Goal: Task Accomplishment & Management: Use online tool/utility

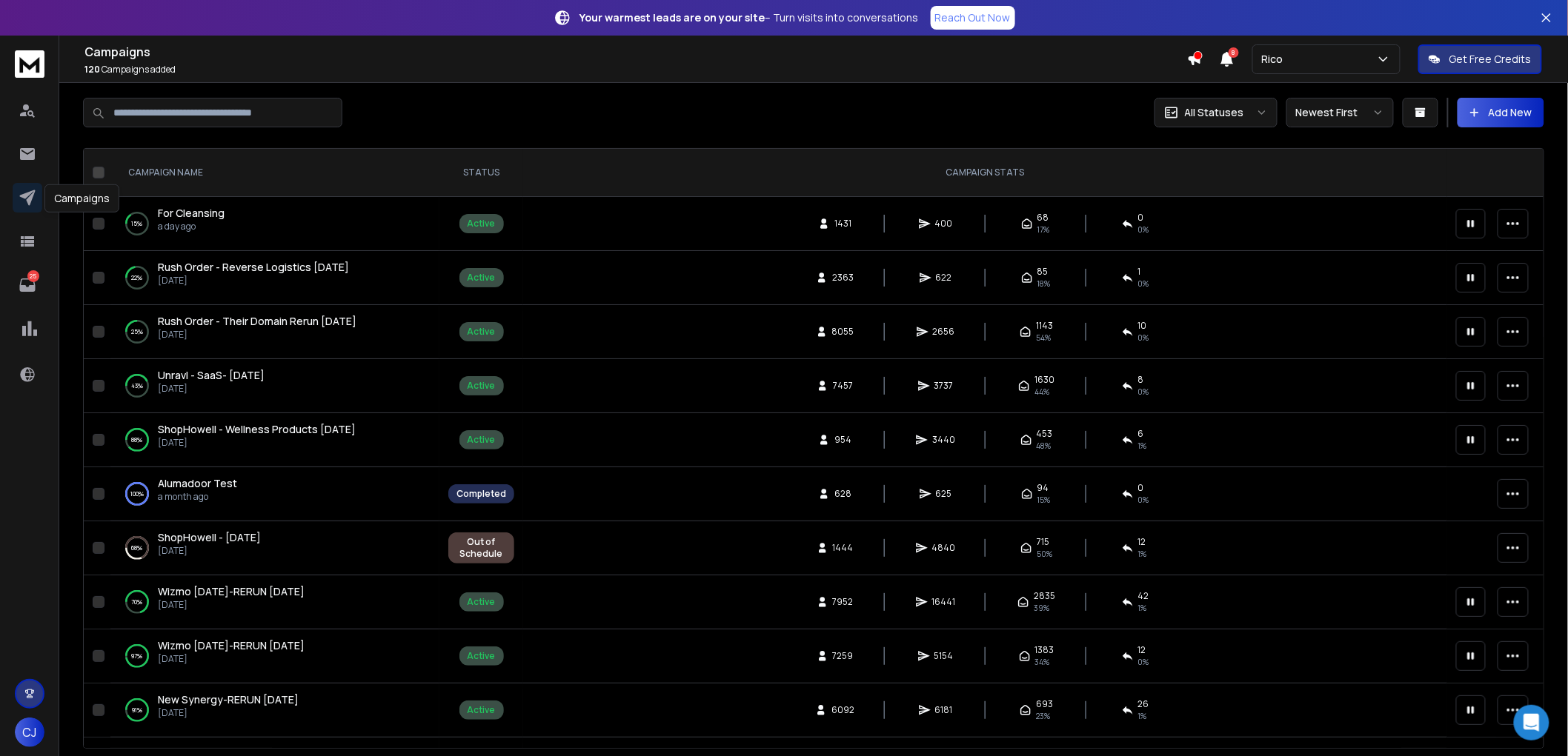
click at [283, 490] on div "100 % Alumadoor Test a month ago" at bounding box center [274, 493] width 299 height 35
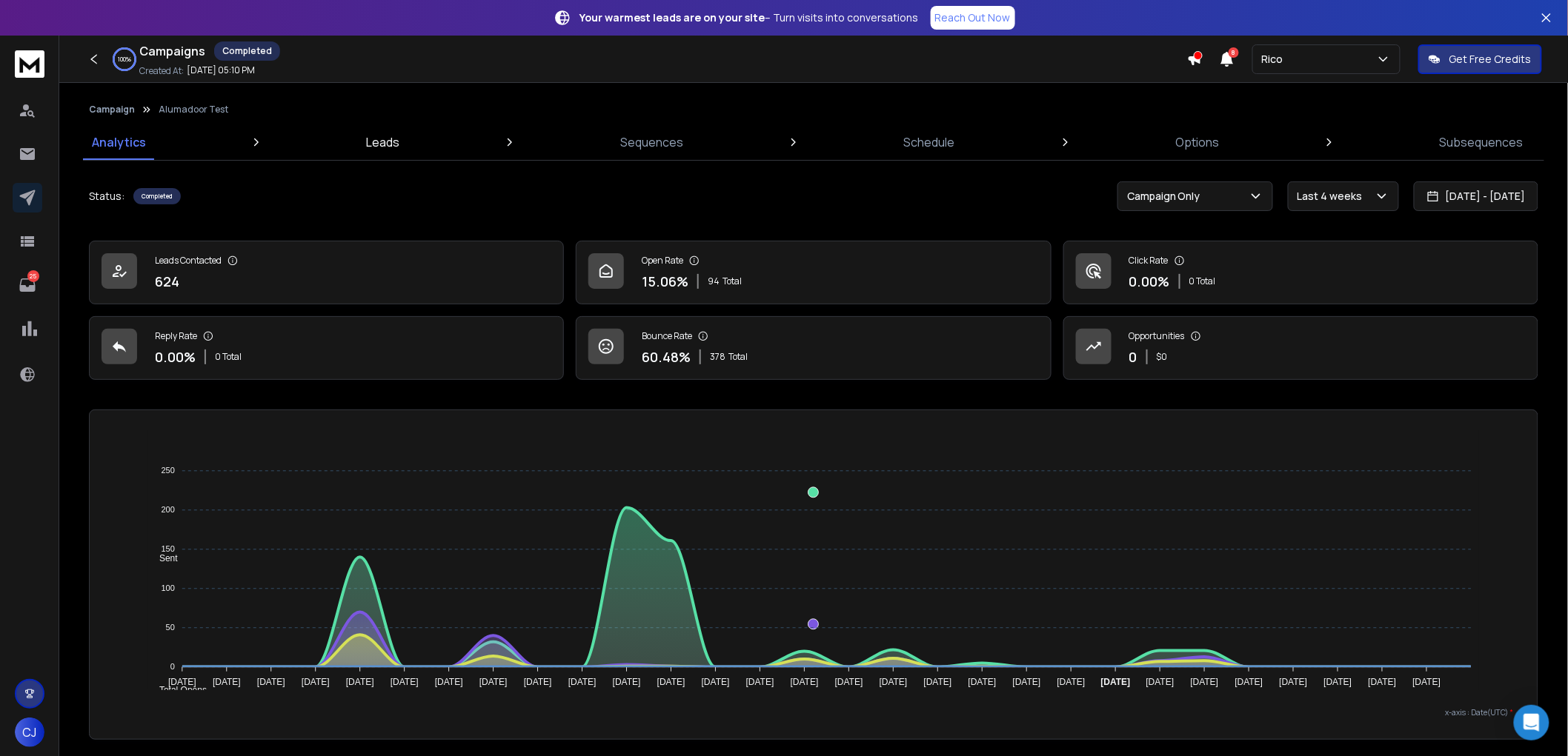
click at [386, 146] on p "Leads" at bounding box center [383, 142] width 34 height 18
click at [393, 149] on p "Leads" at bounding box center [383, 142] width 34 height 18
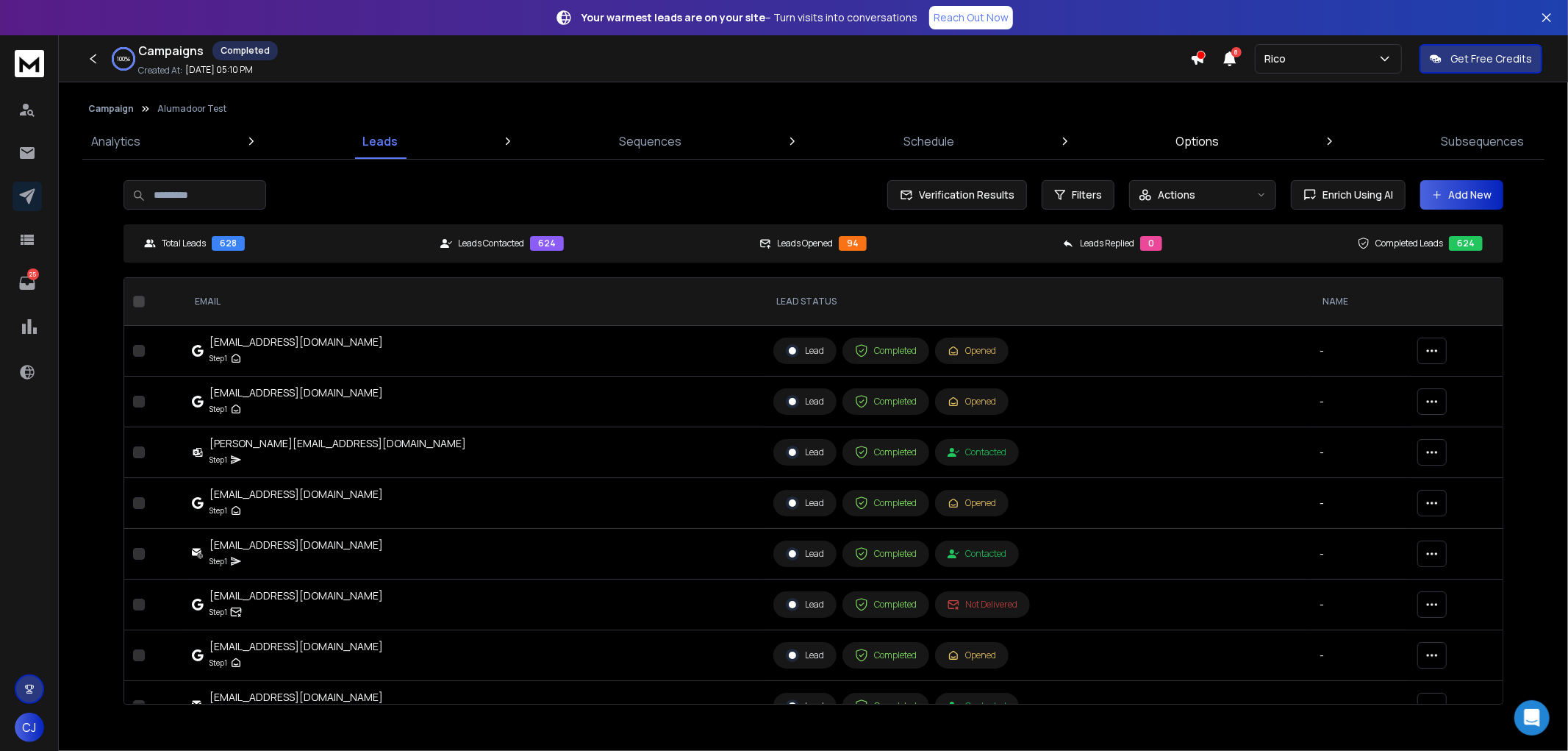
click at [1181, 145] on p "Options" at bounding box center [1197, 141] width 44 height 18
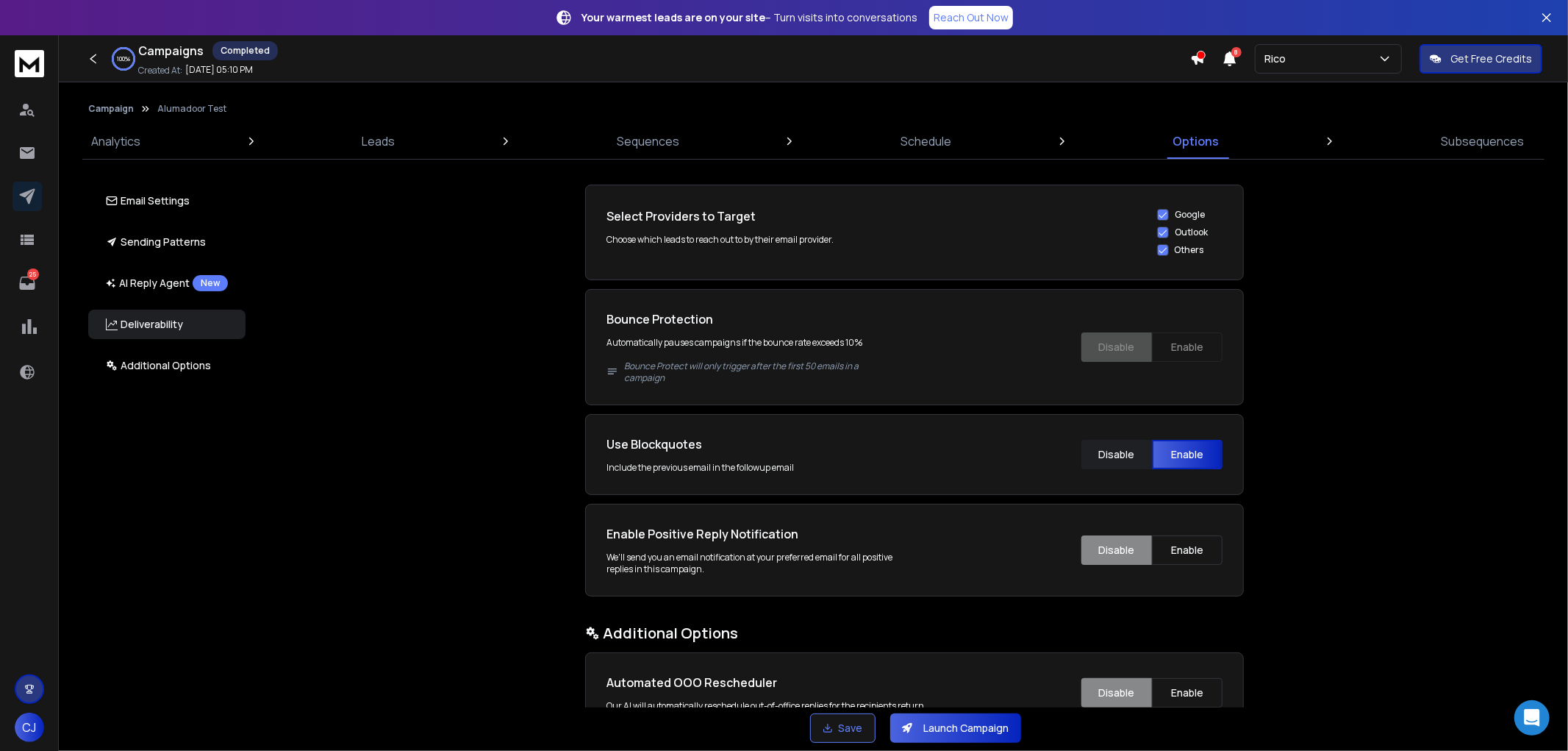
scroll to position [2534, 0]
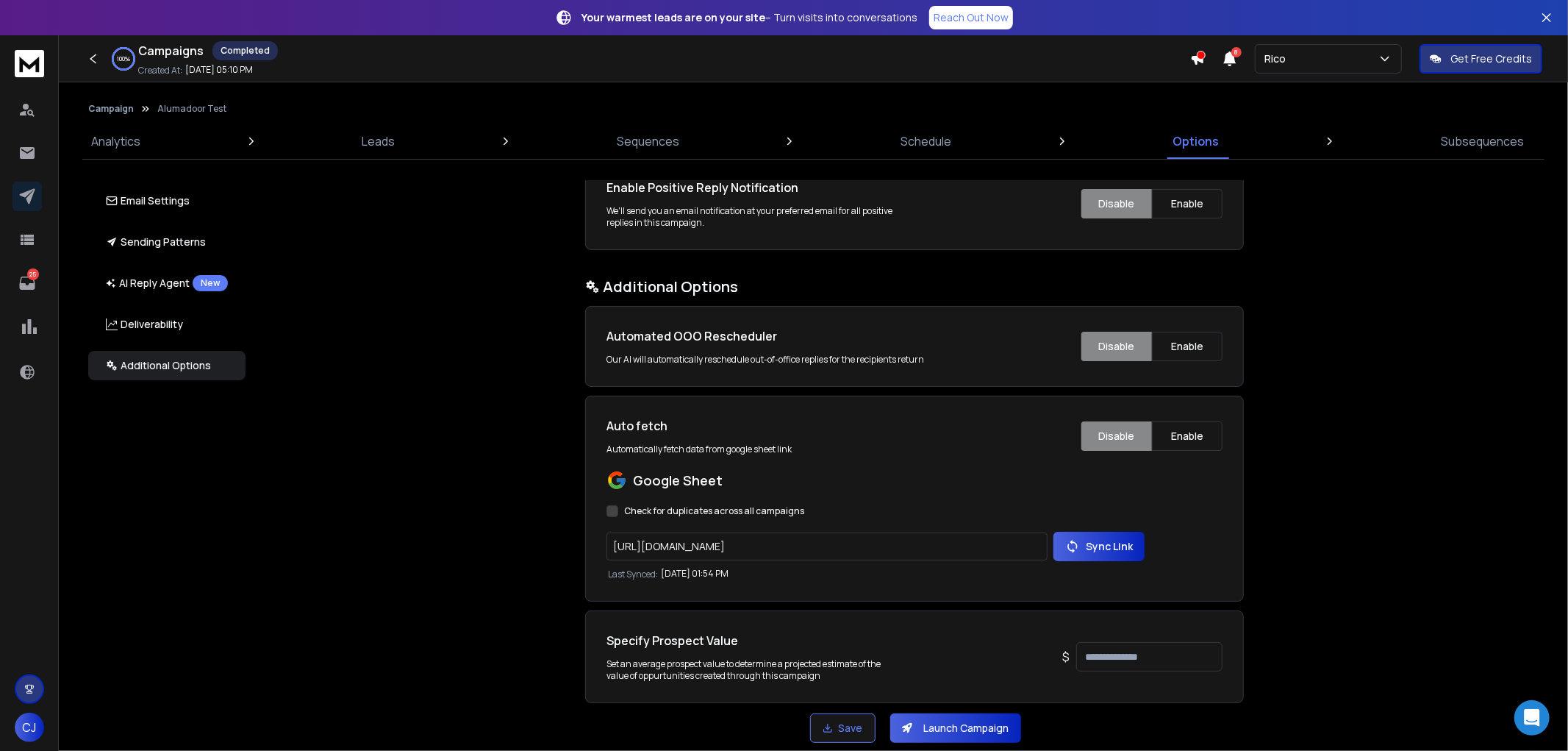
click at [725, 553] on link "[URL][DOMAIN_NAME]" at bounding box center [669, 546] width 112 height 14
click at [1115, 550] on p "Sync Link" at bounding box center [1109, 546] width 47 height 15
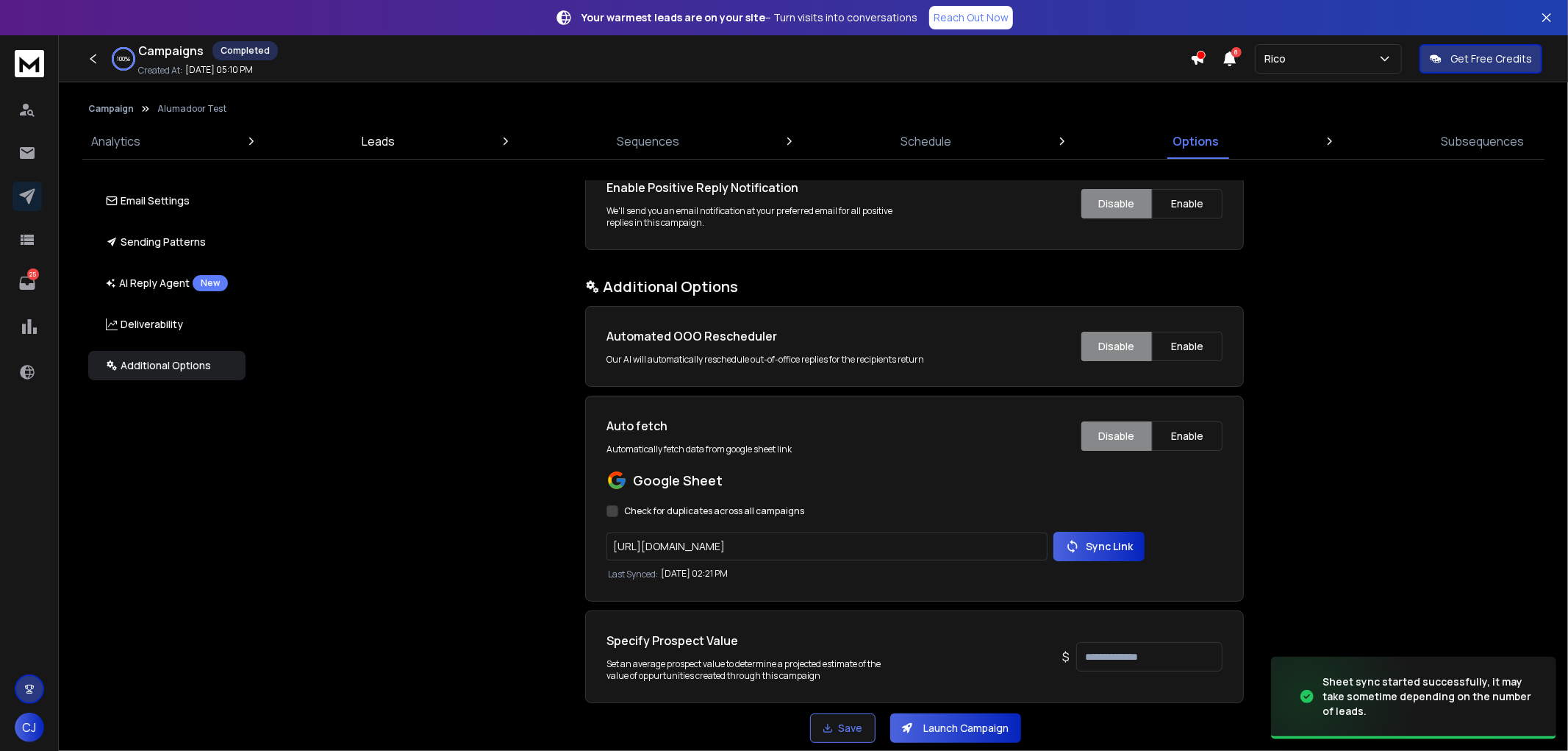
click at [386, 149] on p "Leads" at bounding box center [378, 141] width 33 height 18
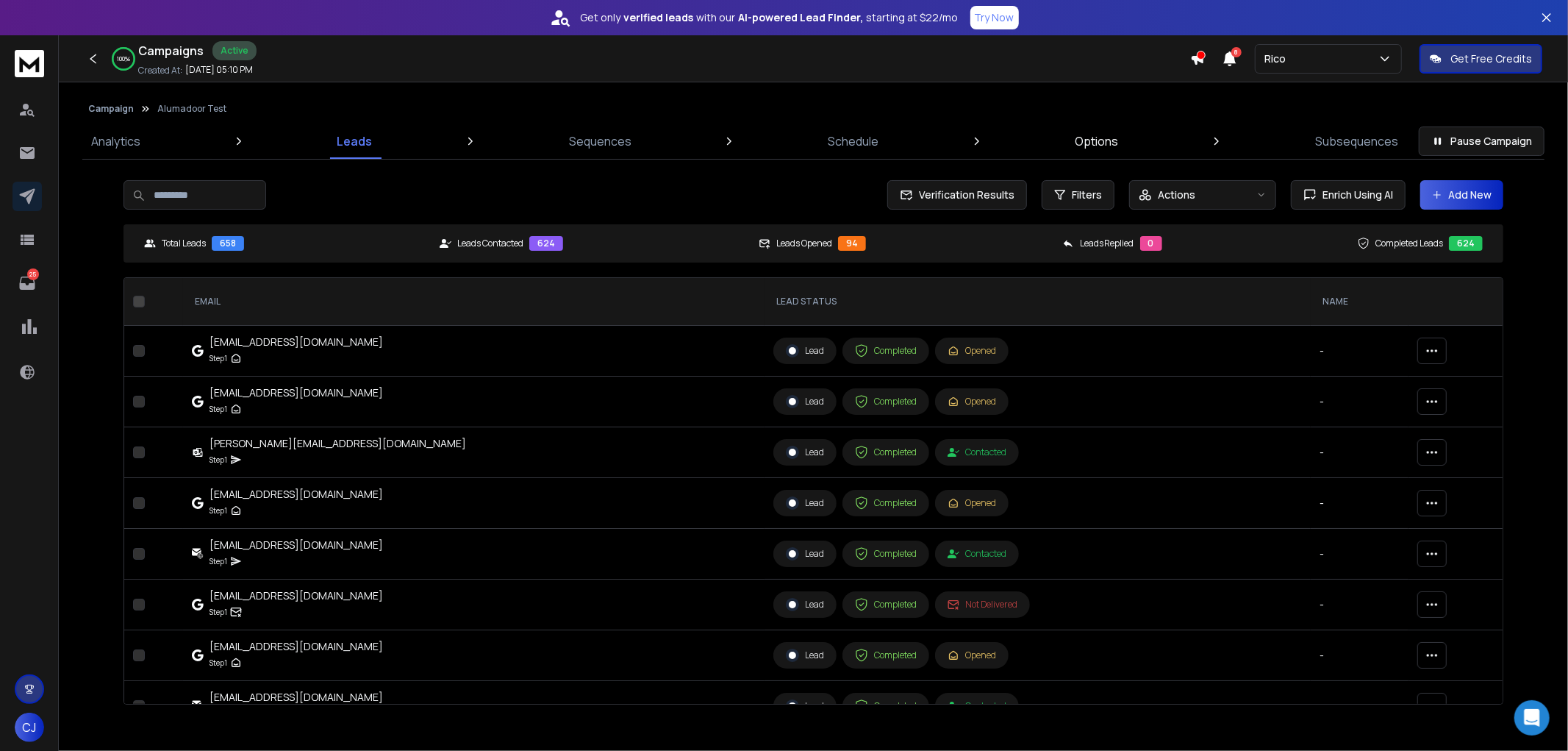
click at [1107, 140] on p "Options" at bounding box center [1097, 141] width 44 height 18
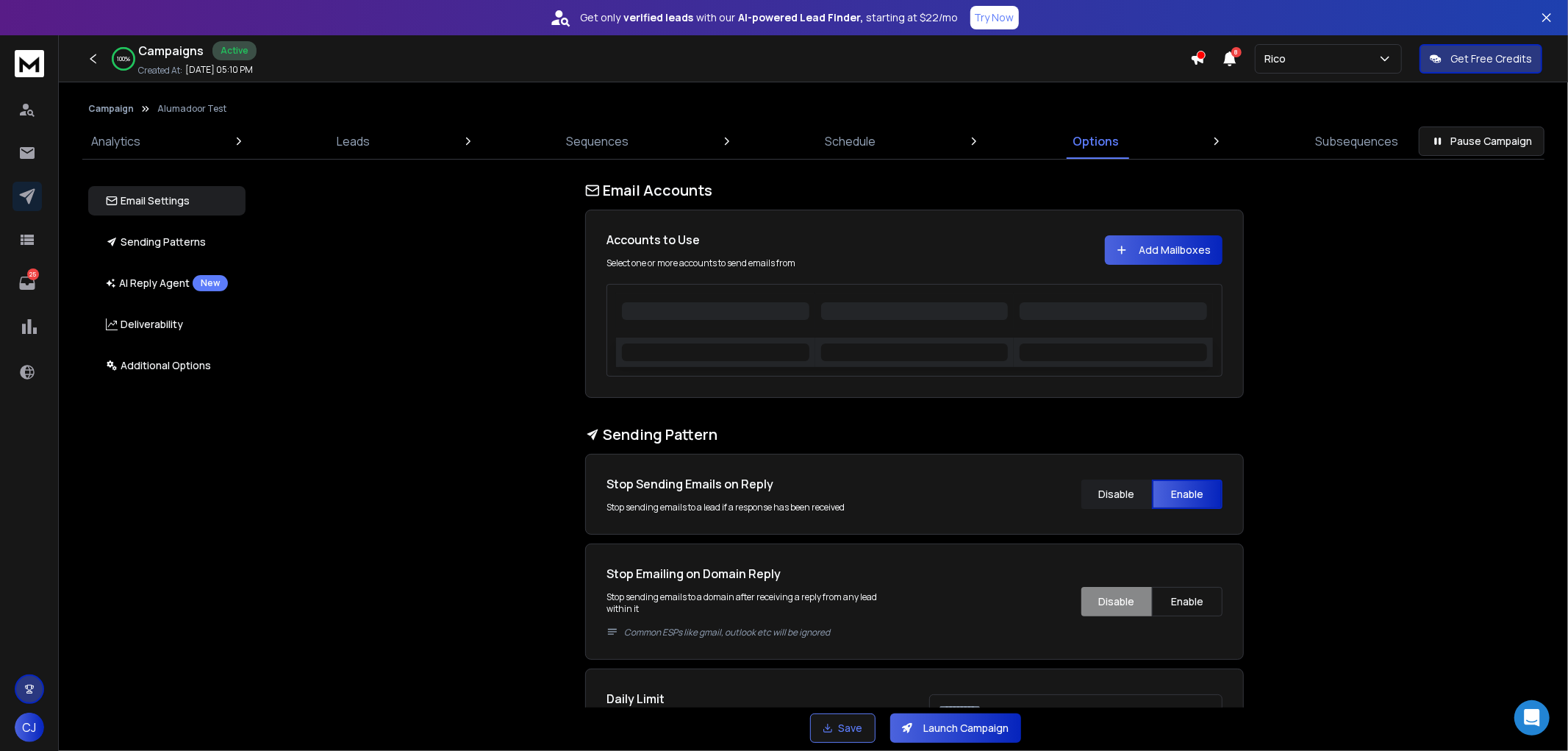
click at [965, 733] on button "Launch Campaign" at bounding box center [955, 728] width 131 height 29
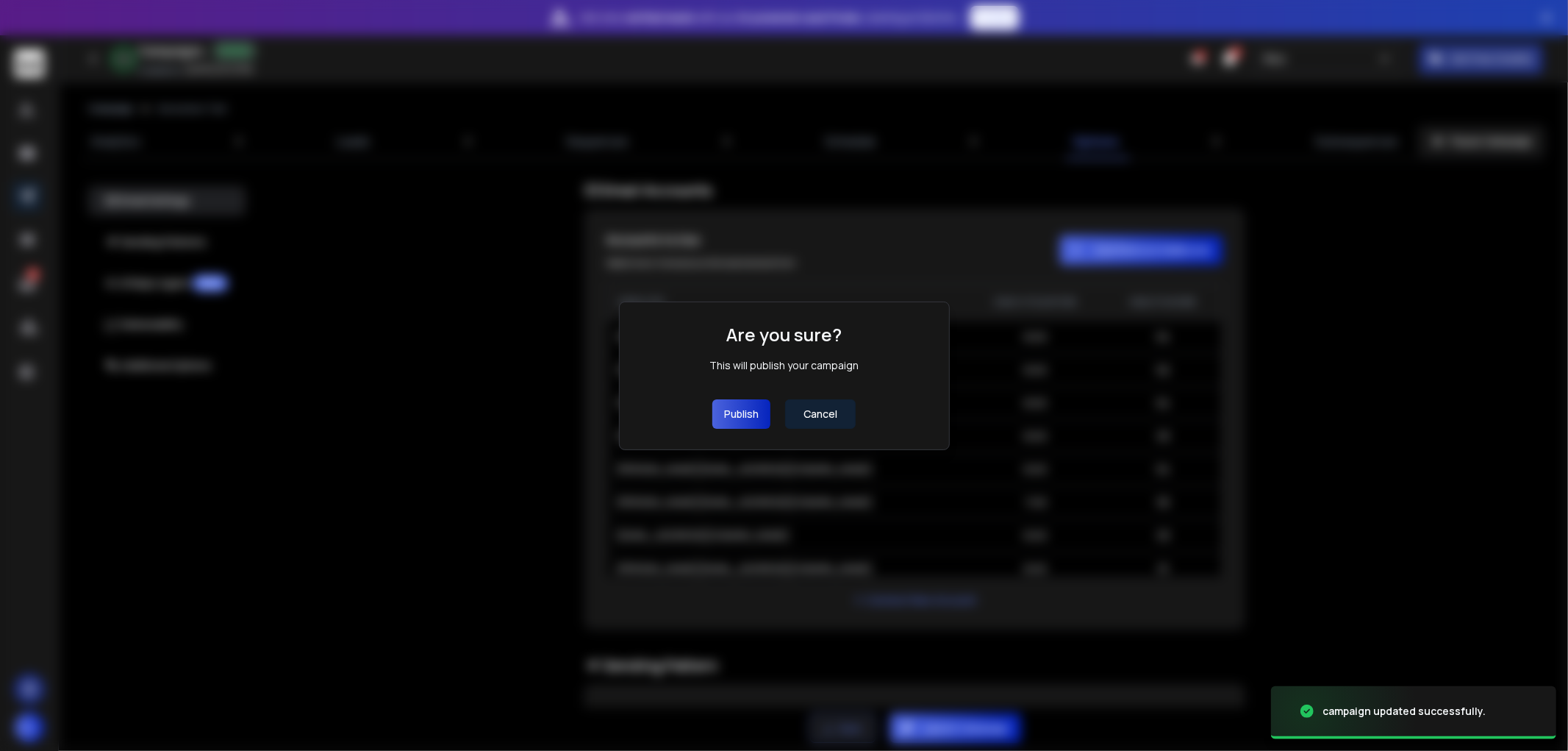
click at [753, 409] on button "Publish" at bounding box center [741, 414] width 58 height 29
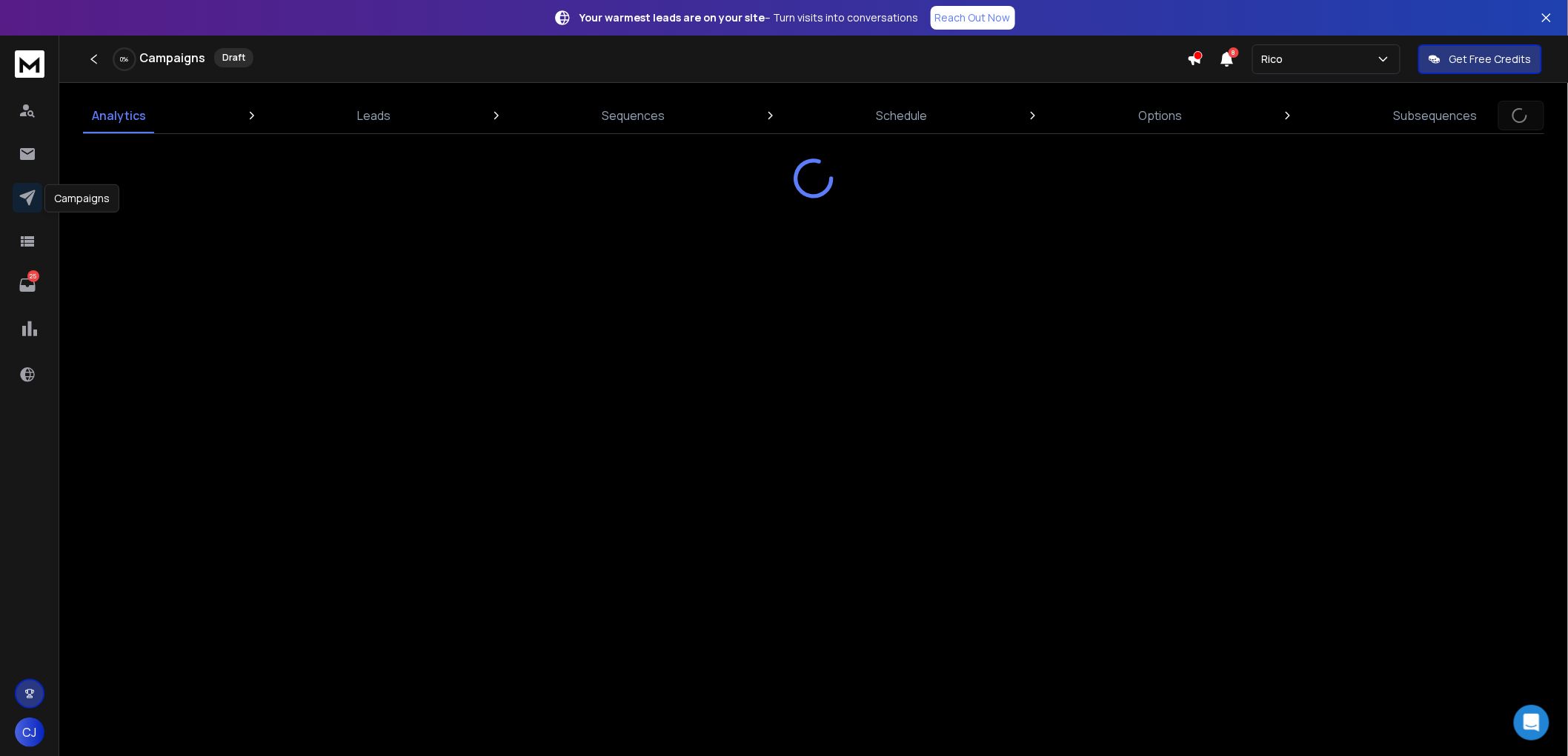
click at [32, 197] on icon at bounding box center [27, 197] width 16 height 16
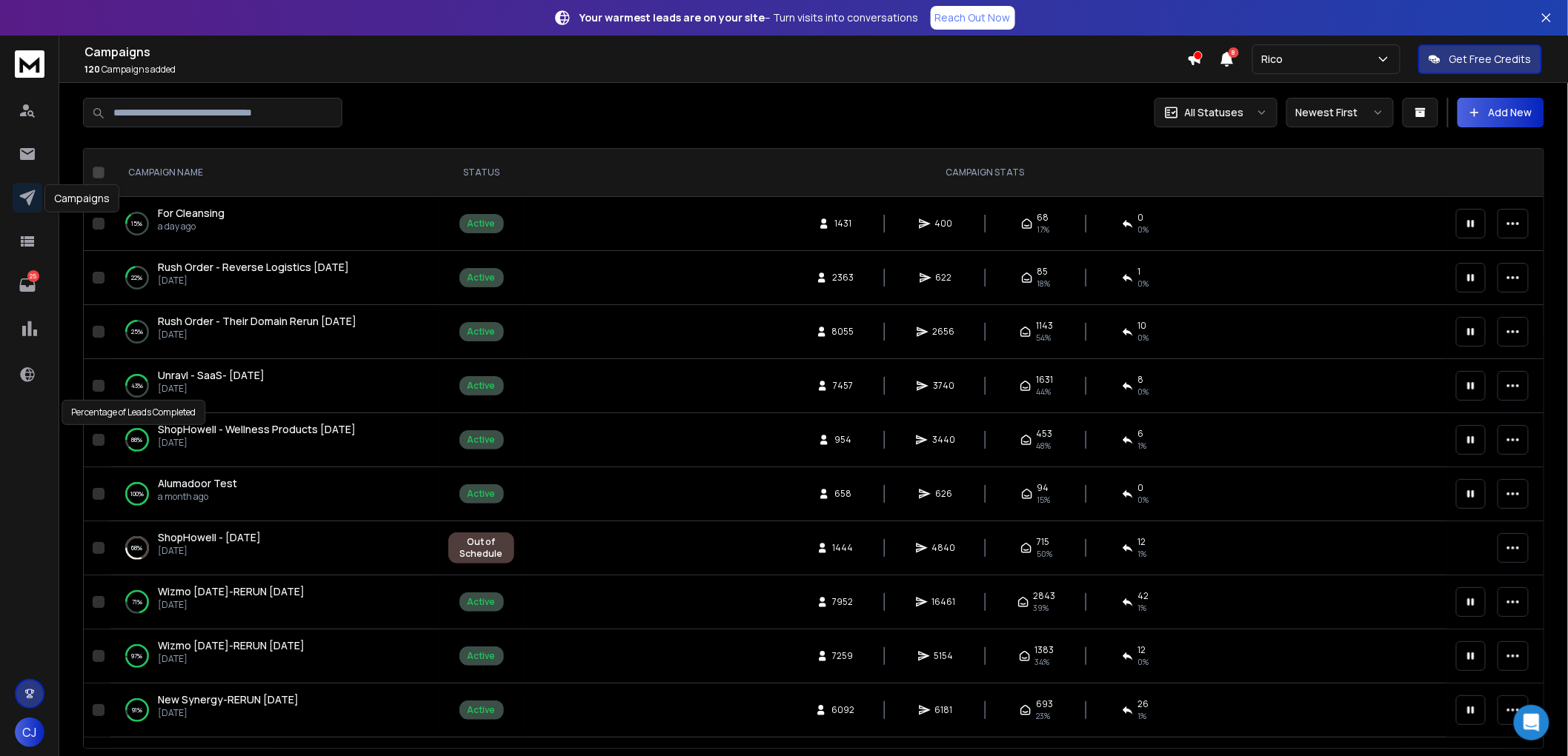
click at [939, 82] on div "Campaigns 120 Campaigns added 8 Rico Get Free Credits" at bounding box center [784, 59] width 1568 height 47
